Goal: Task Accomplishment & Management: Use online tool/utility

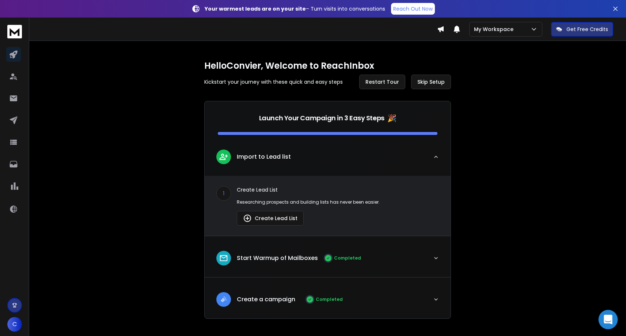
click at [614, 320] on div "Open Intercom Messenger" at bounding box center [608, 319] width 19 height 19
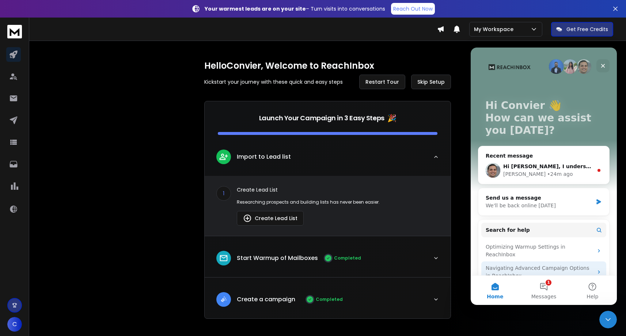
scroll to position [79, 0]
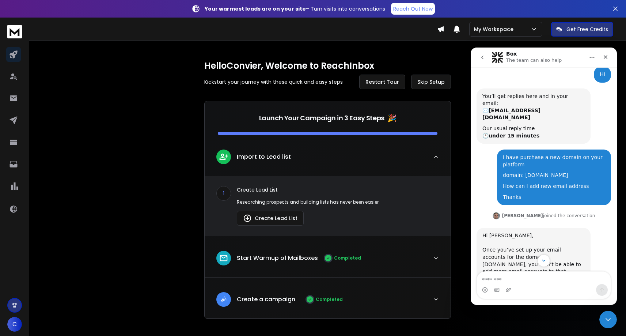
scroll to position [270, 0]
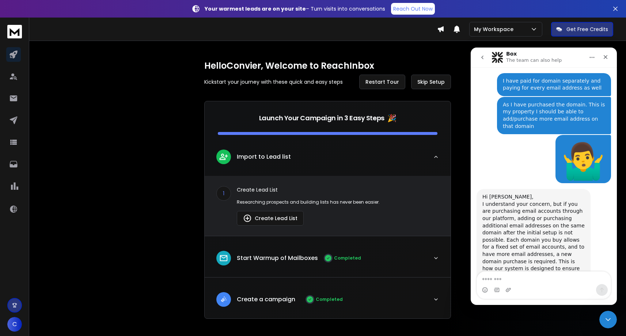
click at [508, 281] on textarea "Message…" at bounding box center [544, 278] width 134 height 12
type textarea "******"
type textarea "*********"
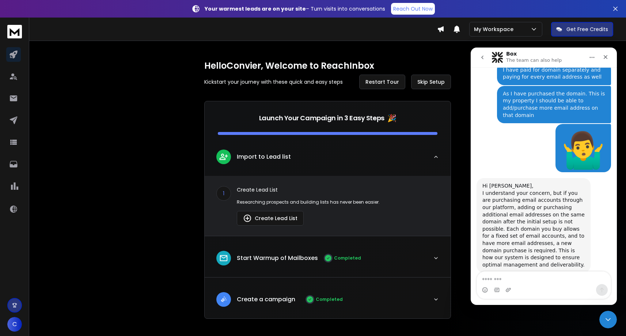
scroll to position [292, 0]
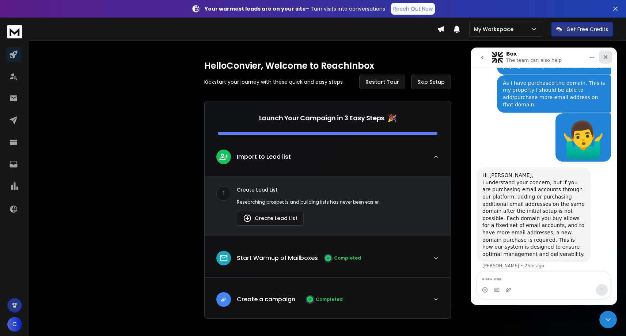
click at [606, 54] on icon "Close" at bounding box center [606, 57] width 6 height 6
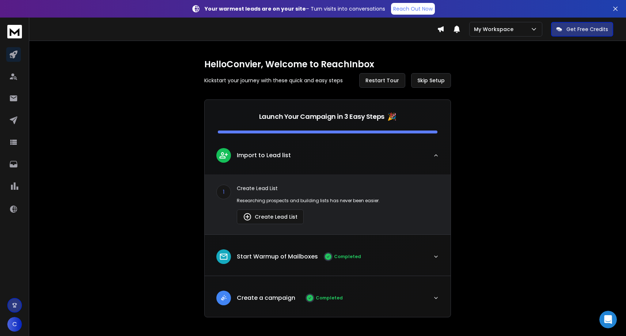
scroll to position [2, 0]
click at [6, 101] on link at bounding box center [13, 98] width 15 height 15
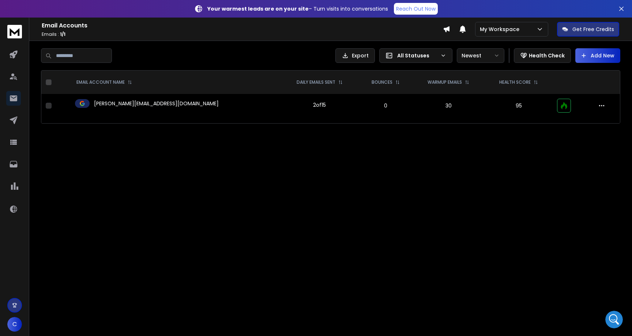
click at [597, 57] on button "Add New" at bounding box center [597, 55] width 45 height 15
